Goal: Task Accomplishment & Management: Manage account settings

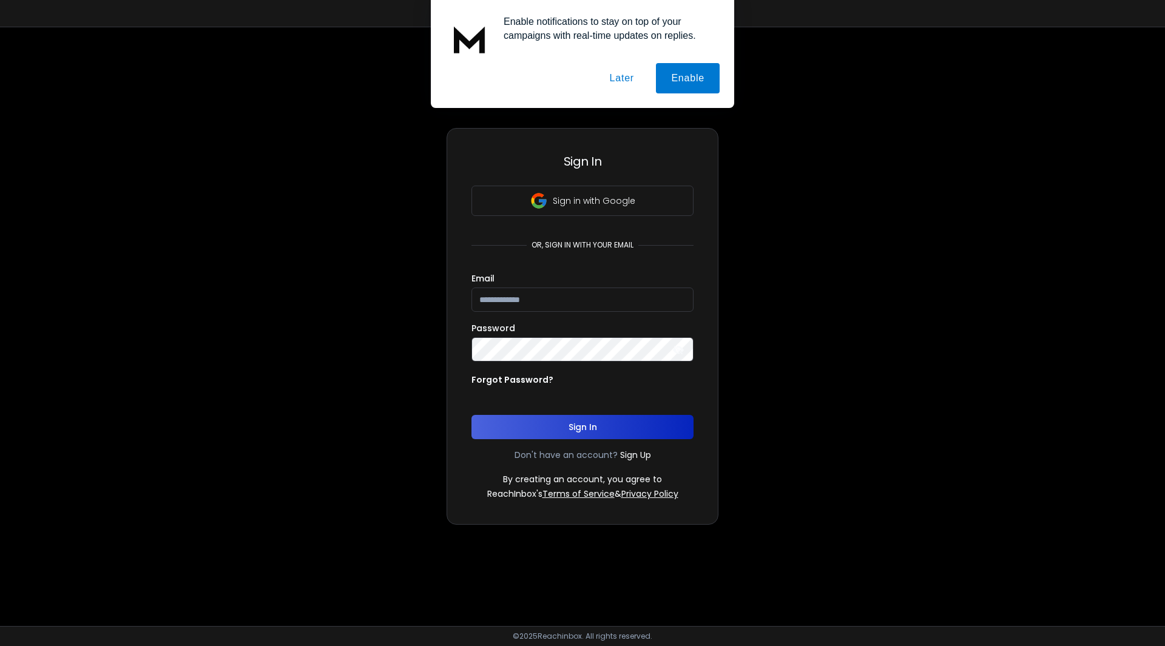
click at [485, 297] on input "email" at bounding box center [582, 300] width 222 height 24
paste input "**********"
type input "**********"
click at [531, 336] on div "Password" at bounding box center [582, 343] width 222 height 38
click at [571, 425] on button "Sign In" at bounding box center [582, 427] width 222 height 24
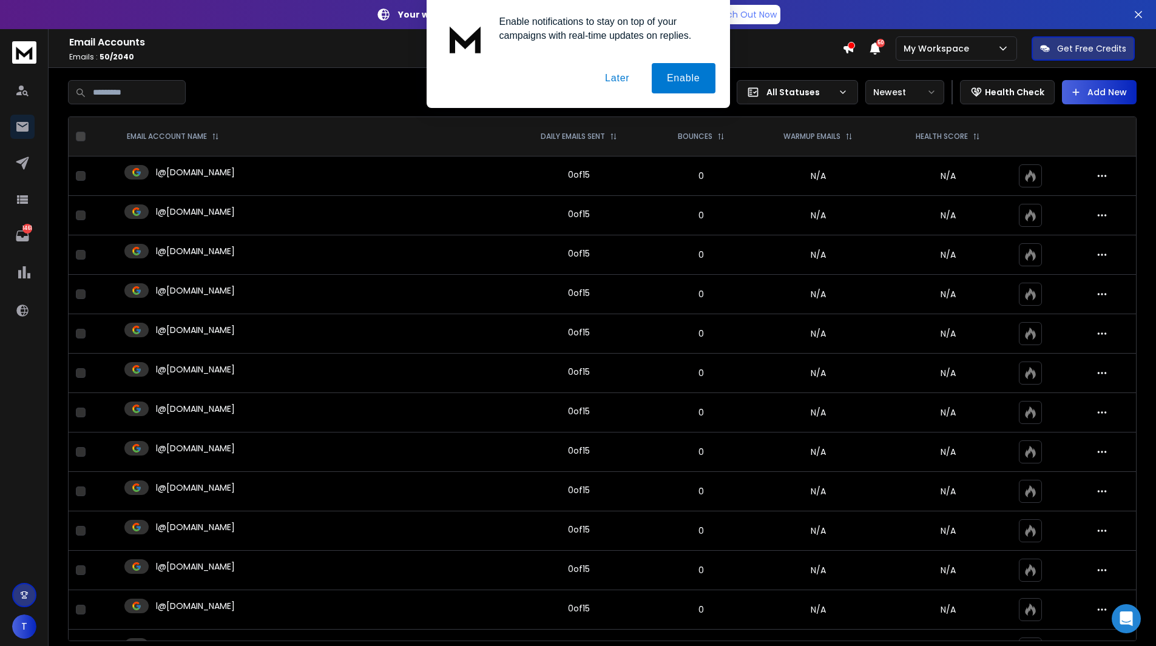
click at [619, 87] on button "Later" at bounding box center [617, 78] width 55 height 30
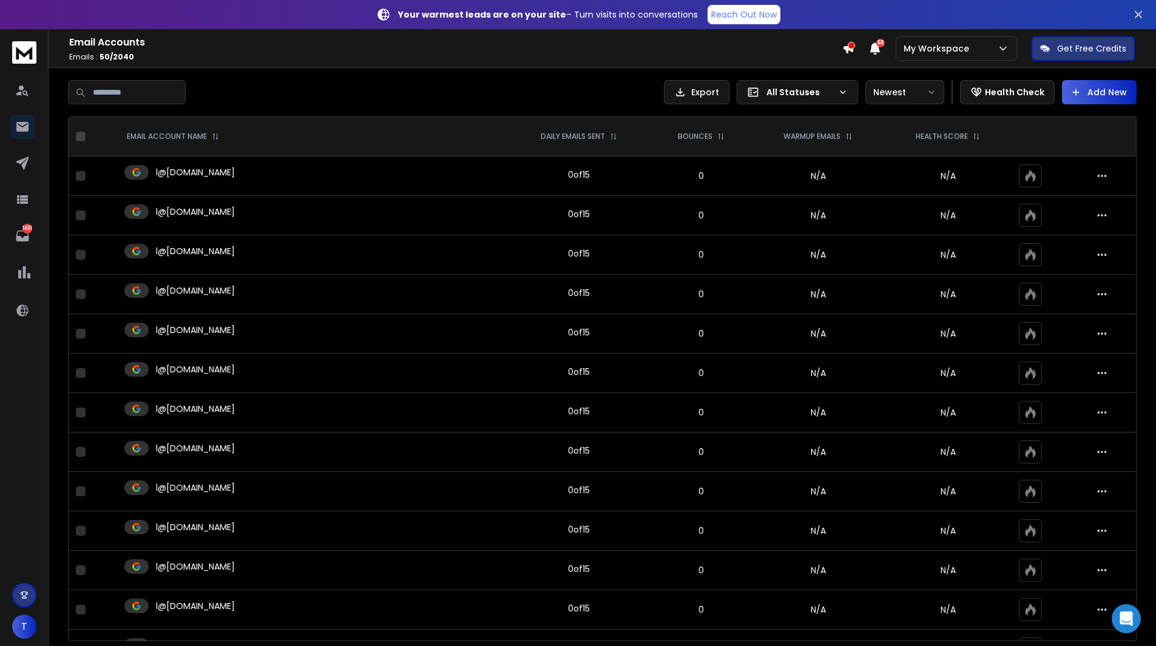
click at [1085, 92] on button "Add New" at bounding box center [1099, 92] width 75 height 24
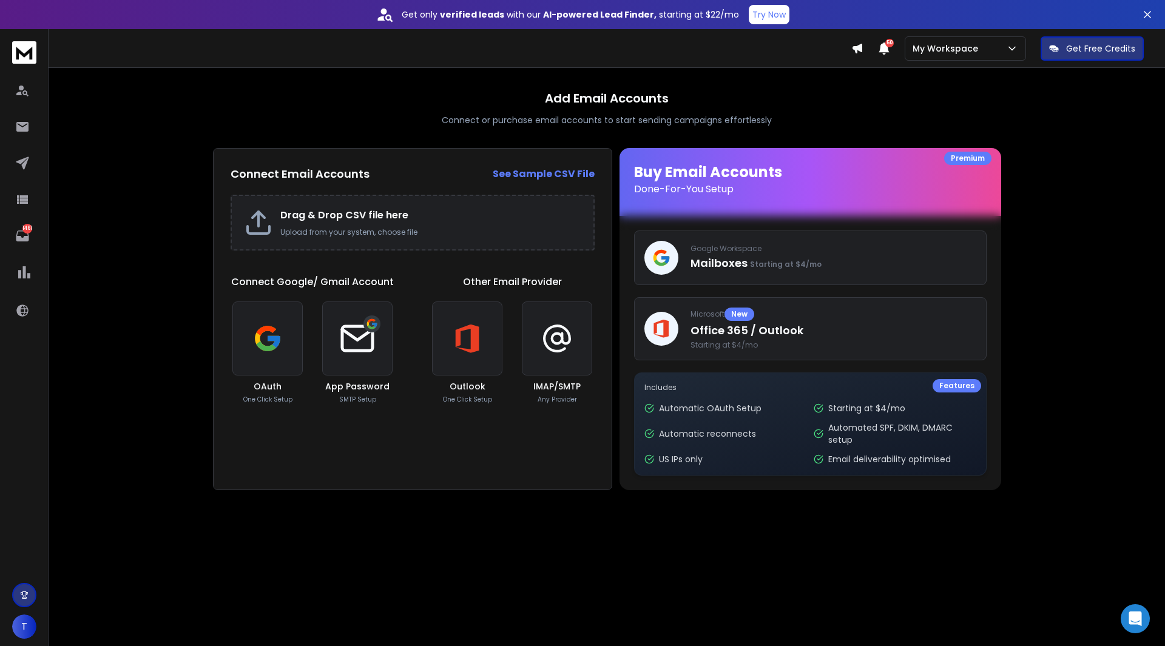
click at [273, 349] on icon at bounding box center [267, 346] width 20 height 10
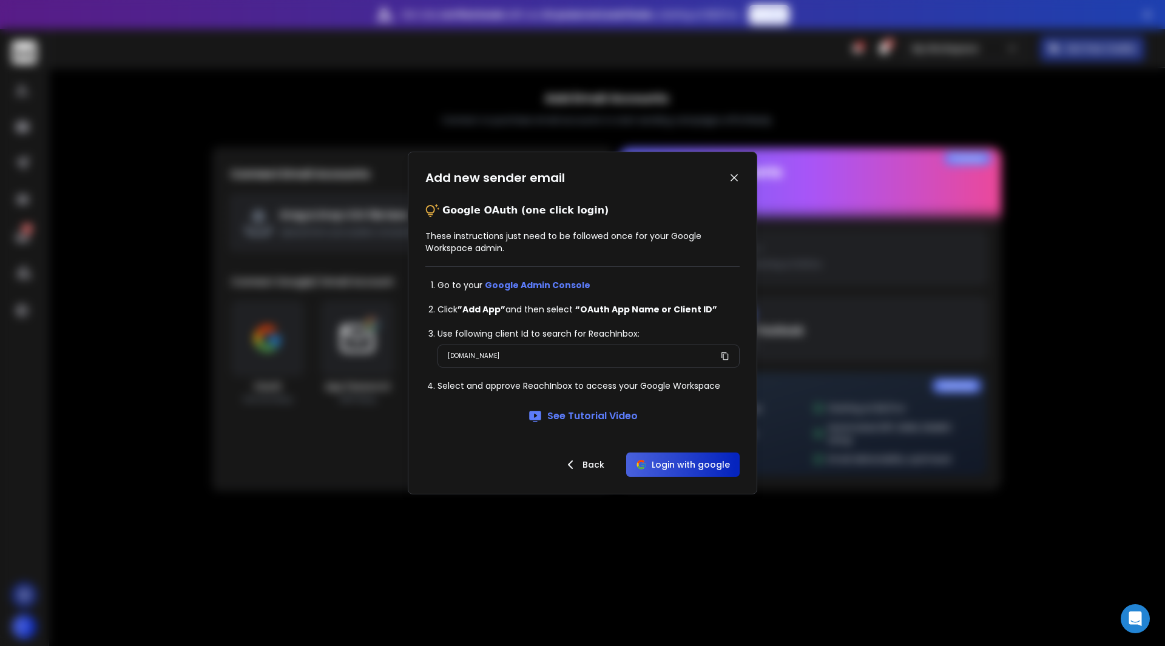
click at [670, 465] on button "Login with google" at bounding box center [682, 465] width 113 height 24
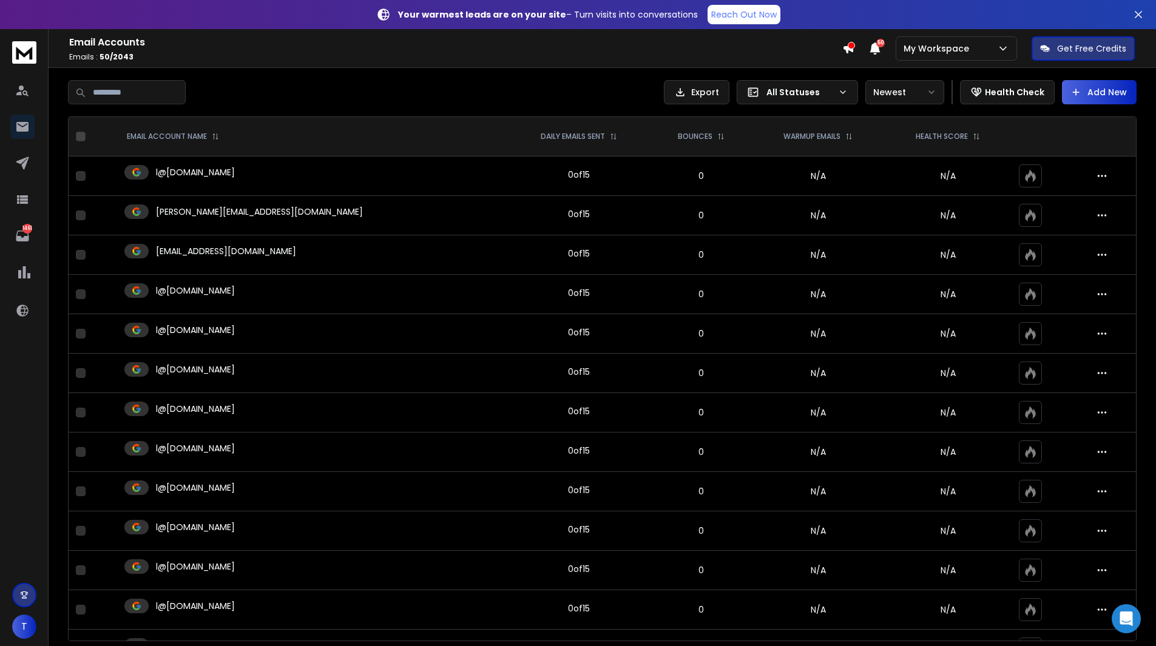
click at [1103, 98] on button "Add New" at bounding box center [1099, 92] width 75 height 24
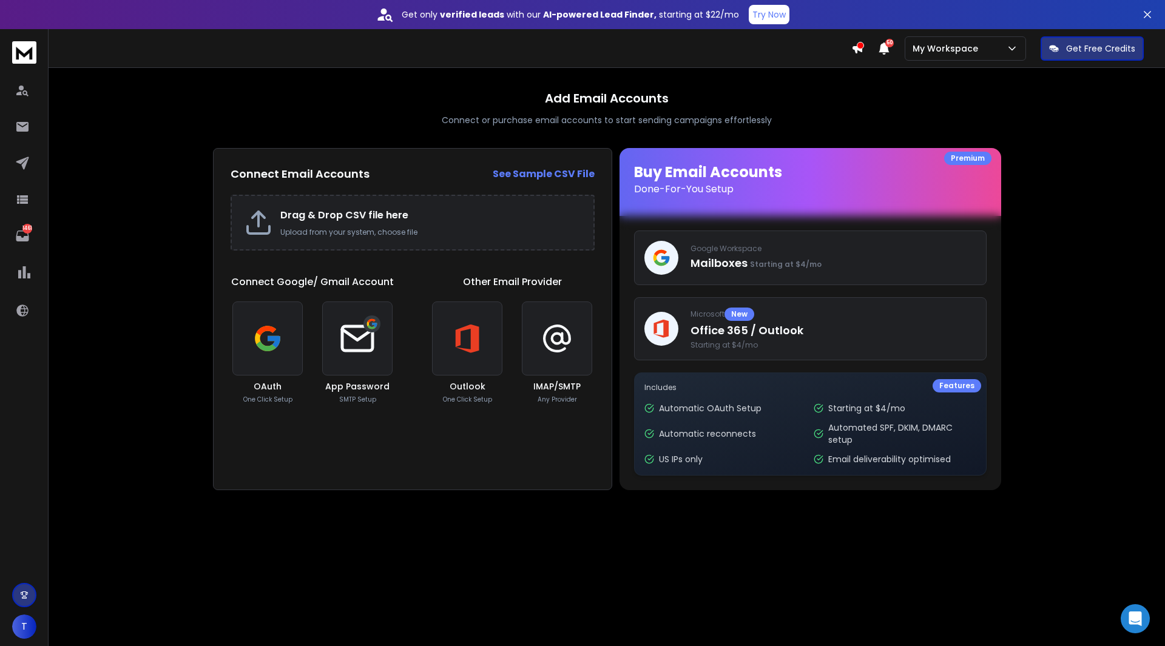
click at [285, 350] on div at bounding box center [267, 339] width 70 height 74
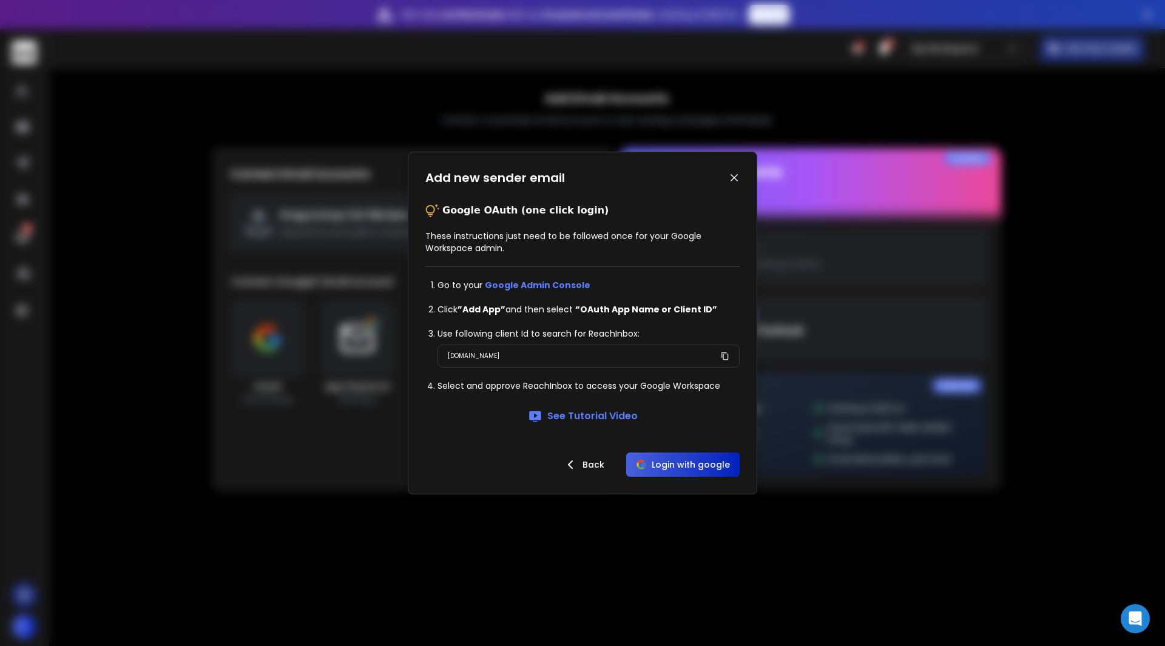
drag, startPoint x: 709, startPoint y: 470, endPoint x: 719, endPoint y: 491, distance: 24.2
click at [708, 470] on button "Login with google" at bounding box center [682, 465] width 113 height 24
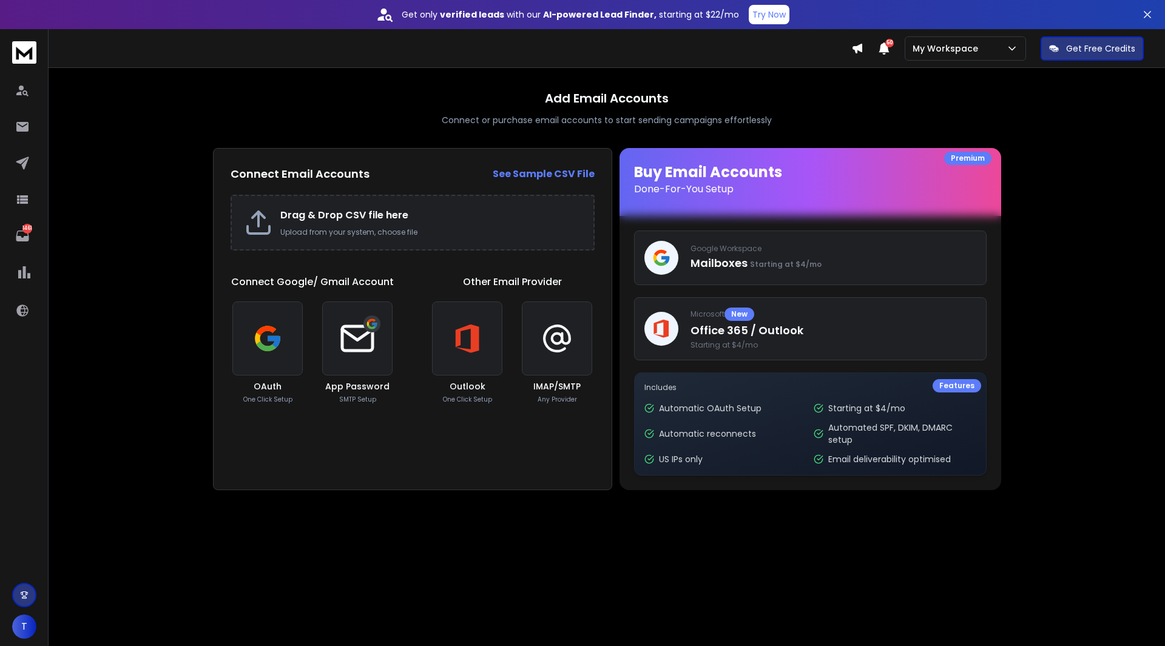
click at [280, 328] on icon at bounding box center [267, 338] width 30 height 36
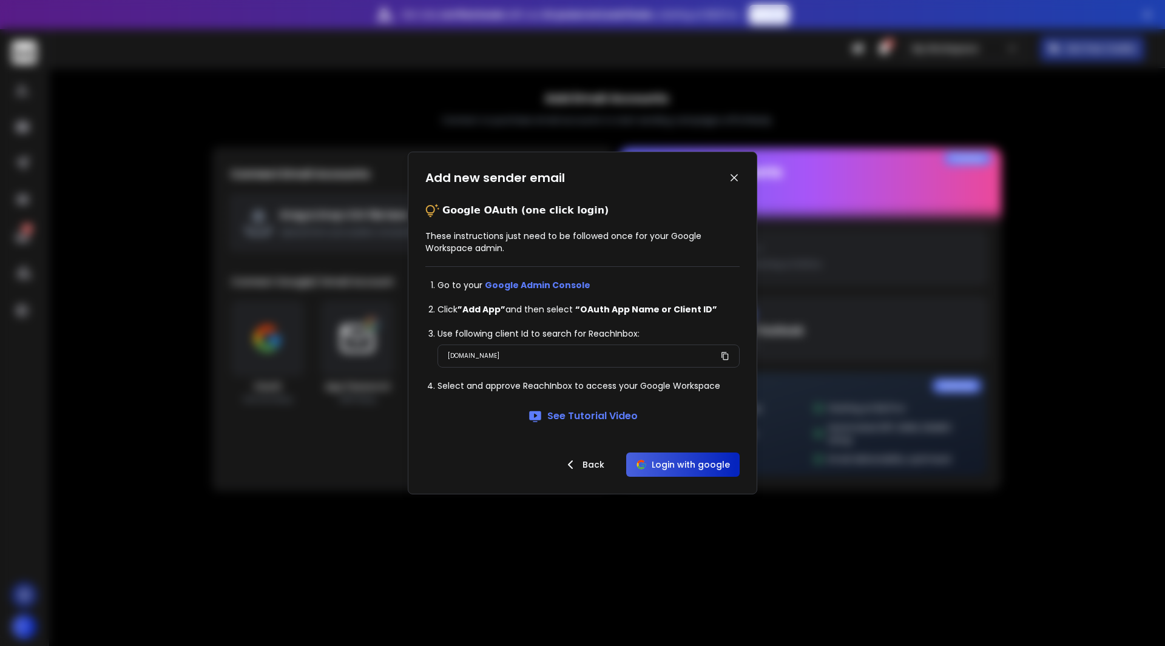
click at [720, 463] on button "Login with google" at bounding box center [682, 465] width 113 height 24
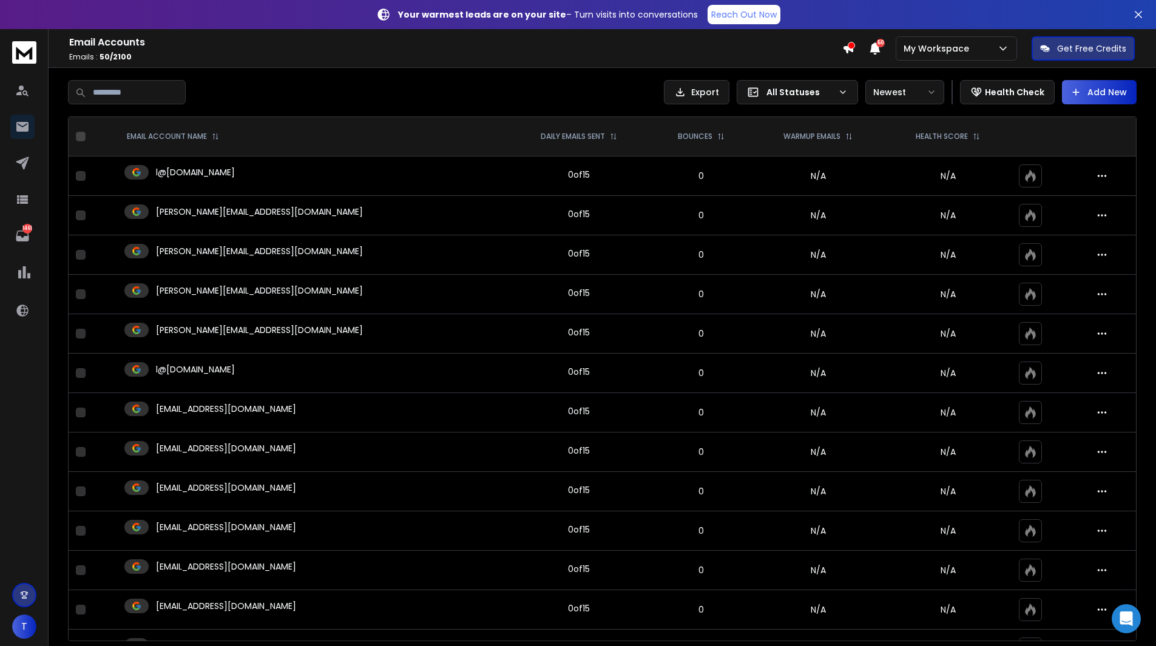
drag, startPoint x: 1111, startPoint y: 93, endPoint x: 569, endPoint y: 337, distance: 594.4
click at [1110, 93] on button "Add New" at bounding box center [1099, 92] width 75 height 24
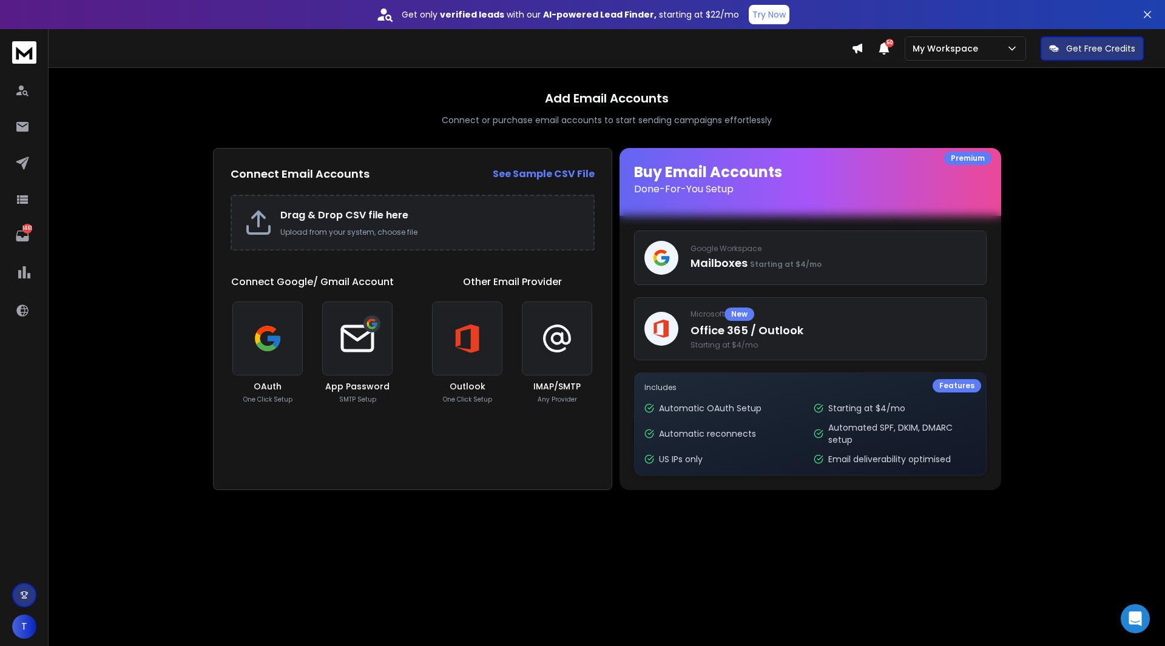
click at [245, 336] on div at bounding box center [267, 339] width 70 height 74
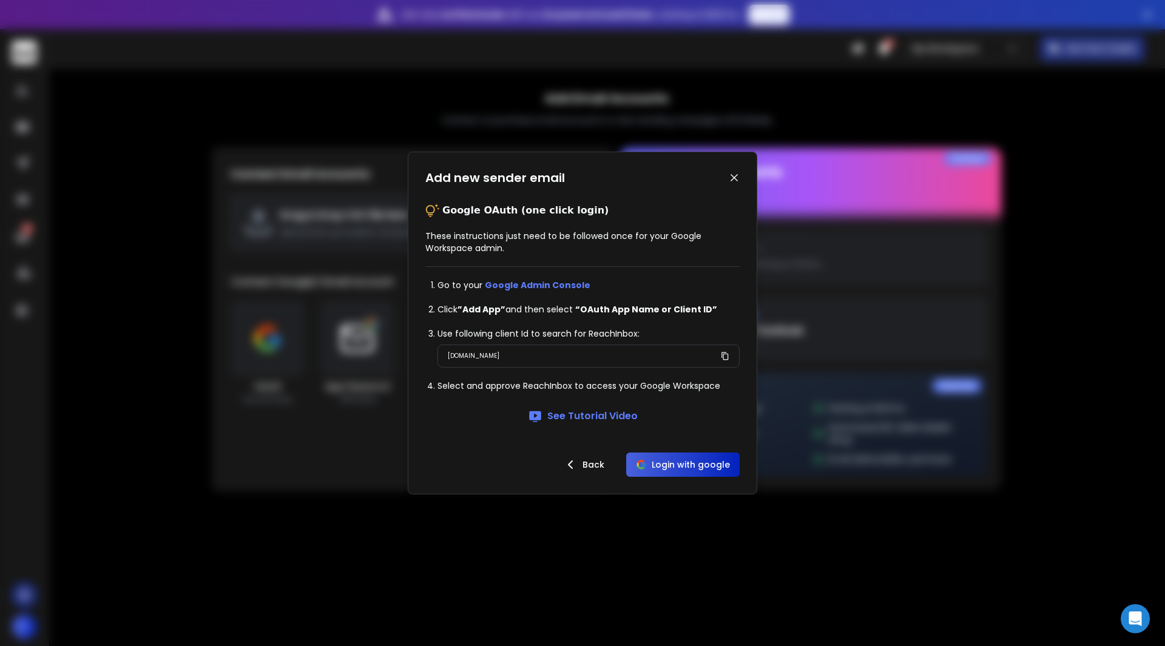
click at [685, 445] on div "Google OAuth (one click login) These instructions just need to be followed once…" at bounding box center [582, 340] width 314 height 274
click at [685, 458] on button "Login with google" at bounding box center [682, 465] width 113 height 24
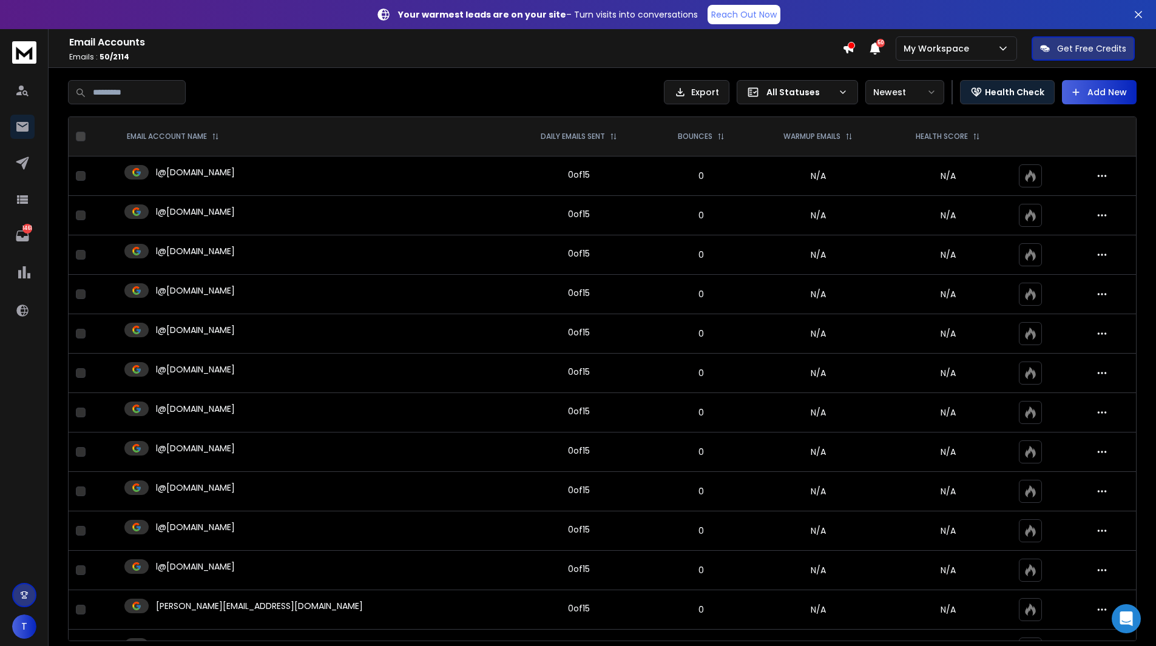
drag, startPoint x: 1090, startPoint y: 97, endPoint x: 1017, endPoint y: 103, distance: 73.1
click at [1090, 96] on button "Add New" at bounding box center [1099, 92] width 75 height 24
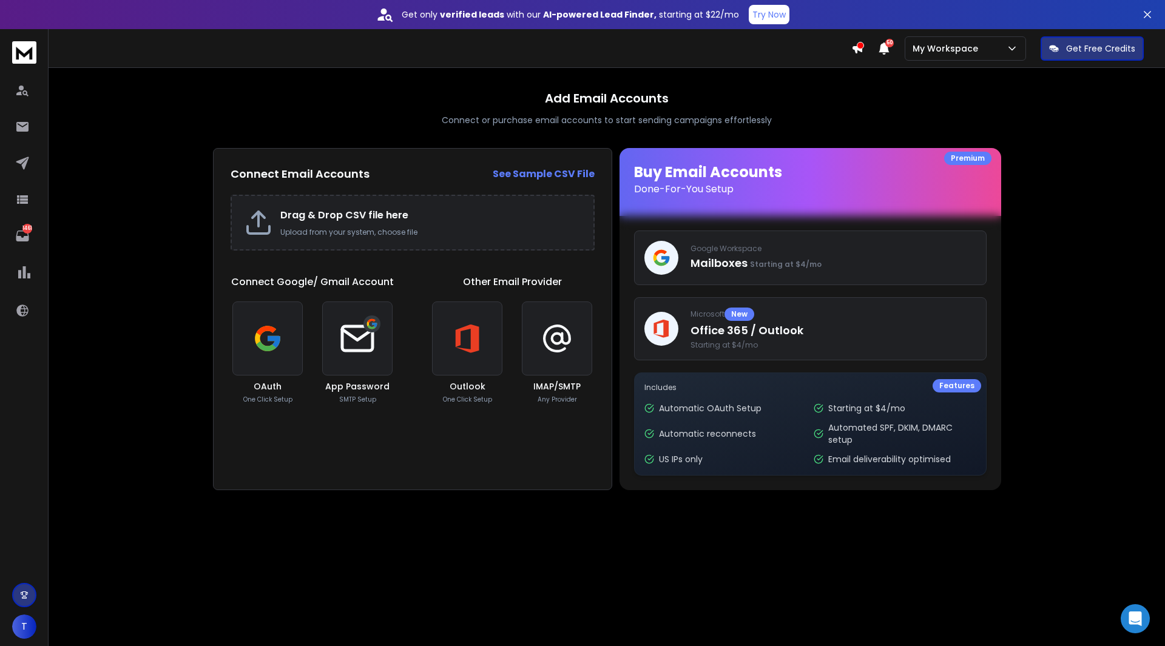
click at [269, 375] on div at bounding box center [267, 339] width 70 height 74
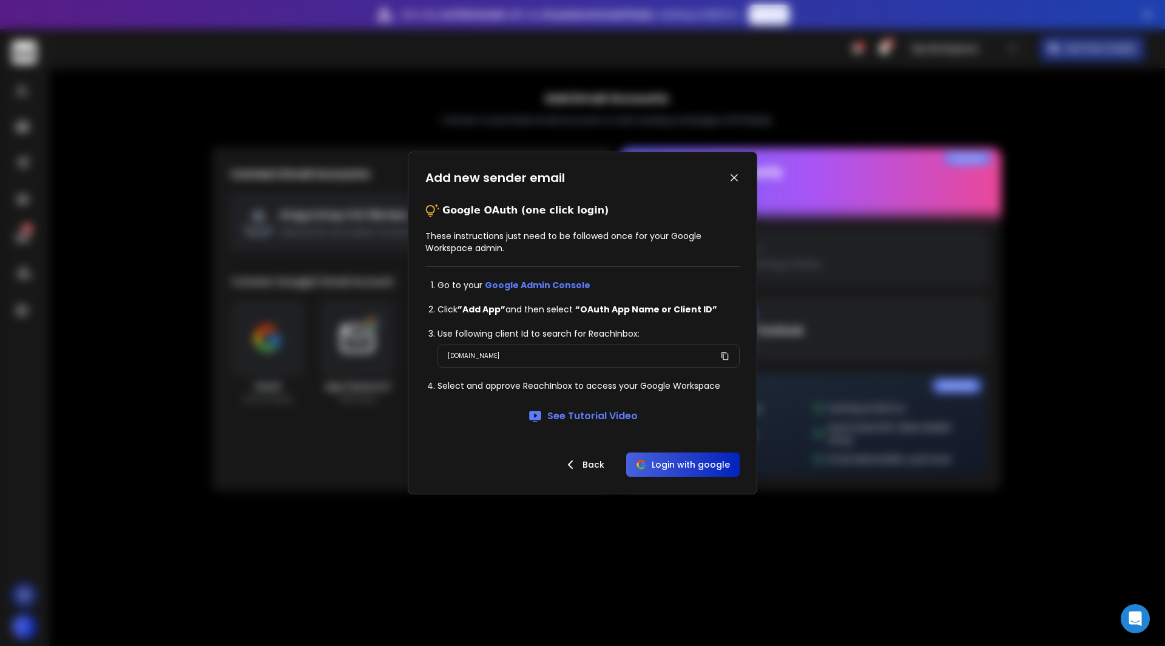
click at [683, 464] on button "Login with google" at bounding box center [682, 465] width 113 height 24
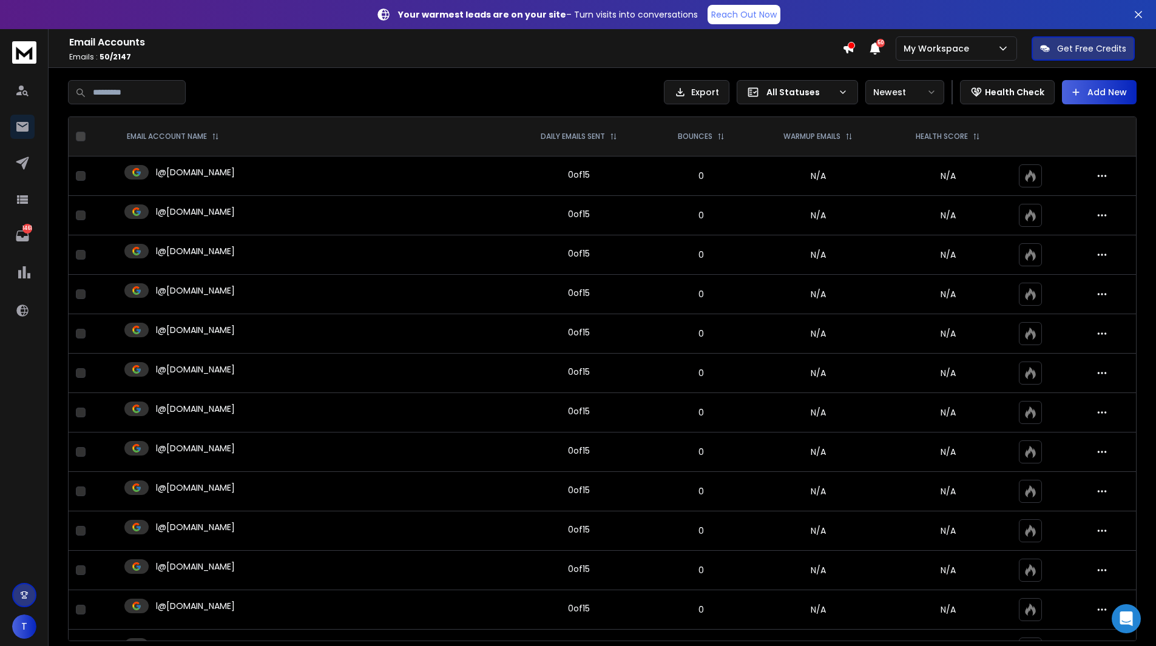
click at [1084, 93] on button "Add New" at bounding box center [1099, 92] width 75 height 24
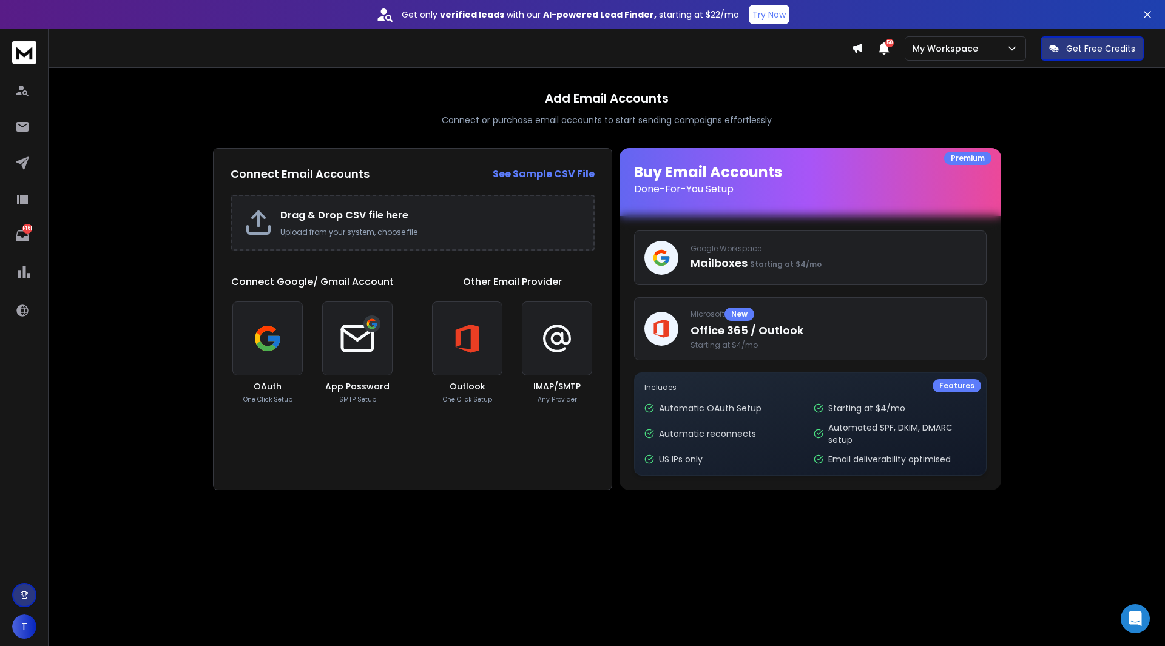
click at [254, 339] on icon at bounding box center [267, 338] width 30 height 36
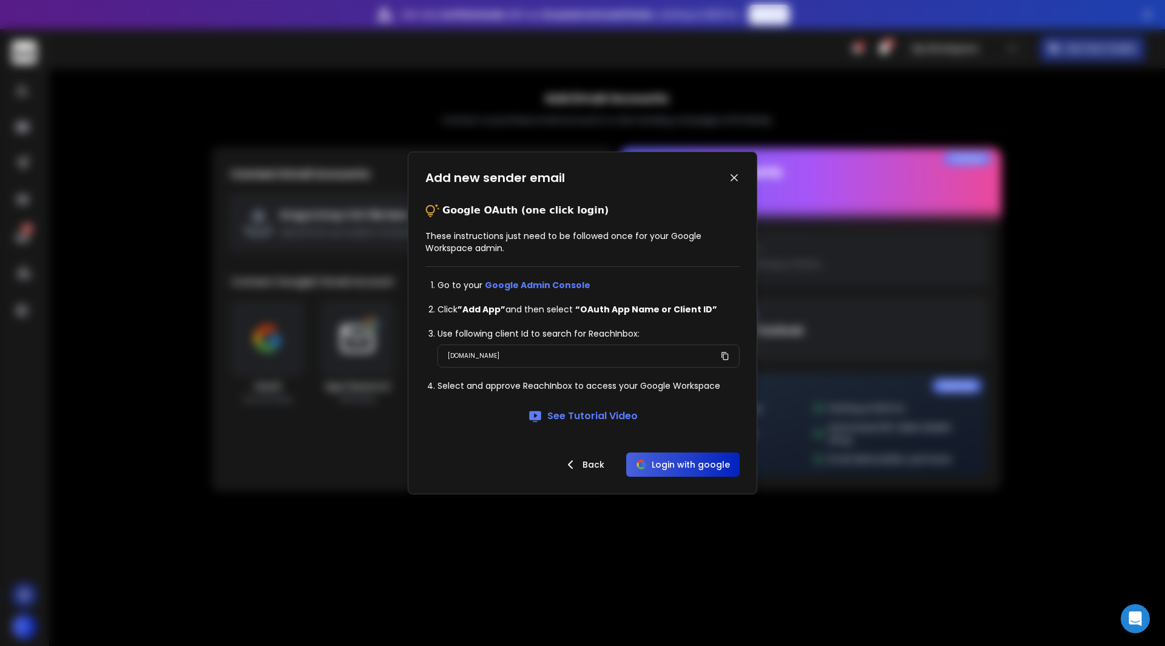
click at [690, 465] on button "Login with google" at bounding box center [682, 465] width 113 height 24
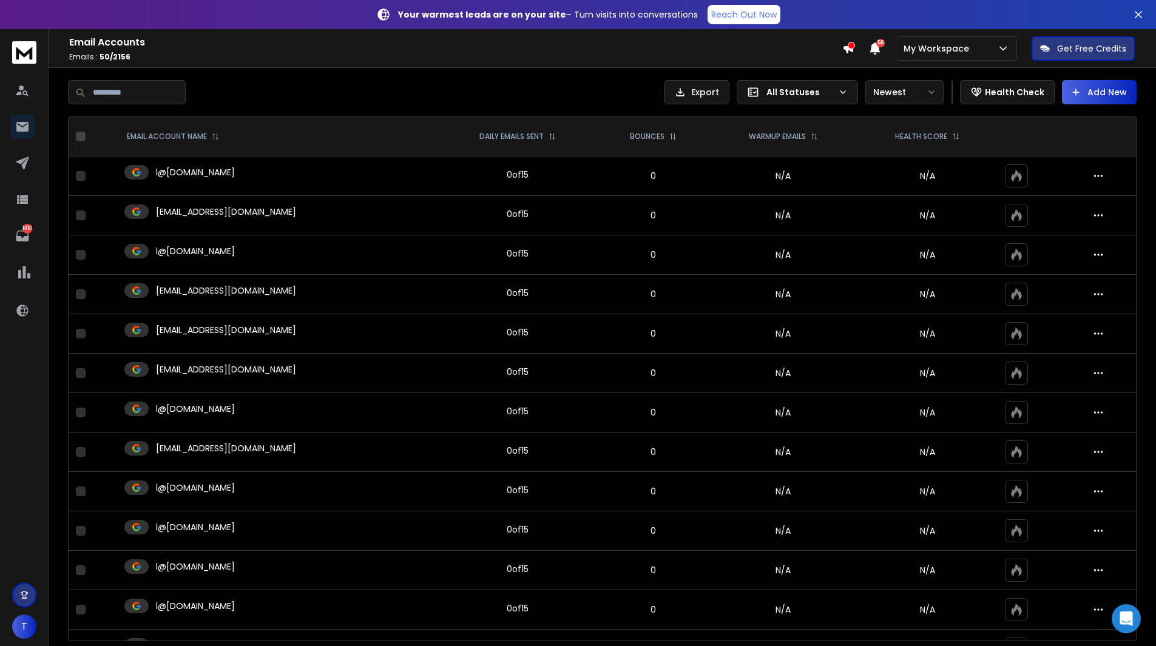
click at [1085, 95] on button "Add New" at bounding box center [1099, 92] width 75 height 24
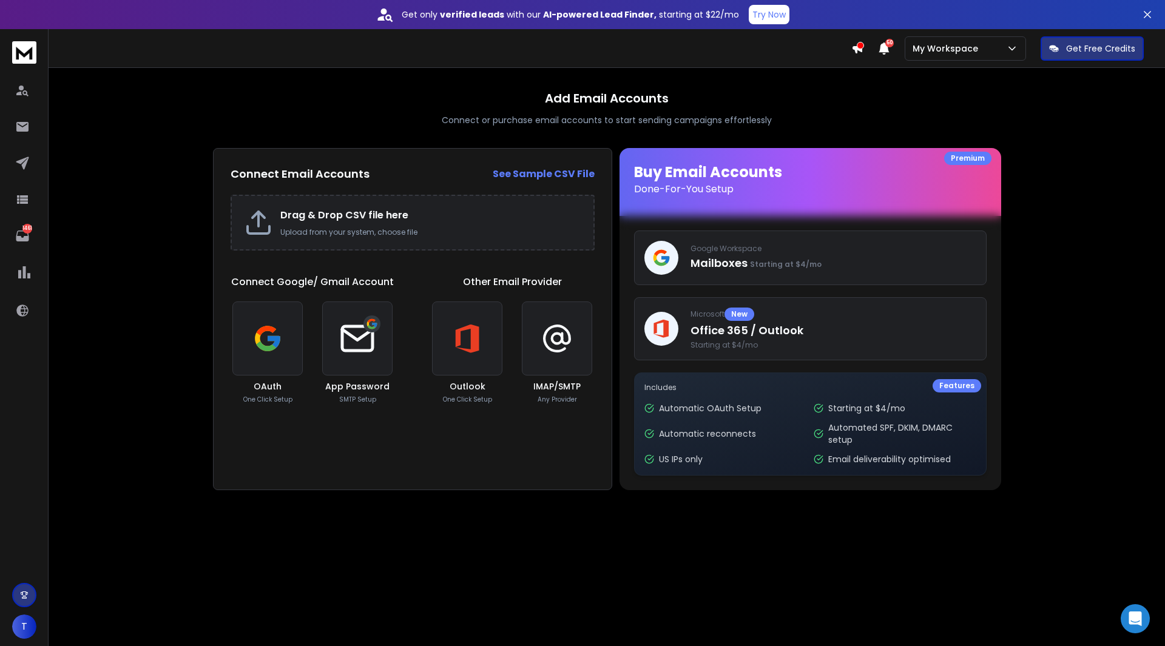
click at [279, 330] on icon at bounding box center [267, 338] width 30 height 36
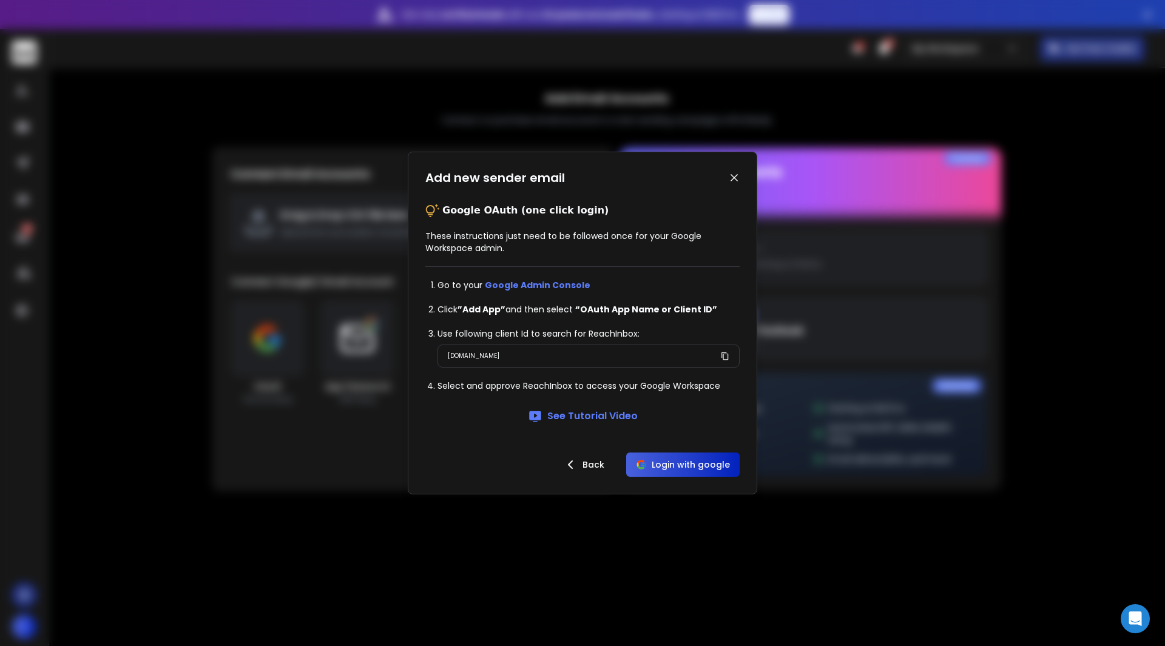
drag, startPoint x: 658, startPoint y: 453, endPoint x: 693, endPoint y: 500, distance: 59.3
click at [658, 454] on button "Login with google" at bounding box center [682, 465] width 113 height 24
